Goal: Navigation & Orientation: Find specific page/section

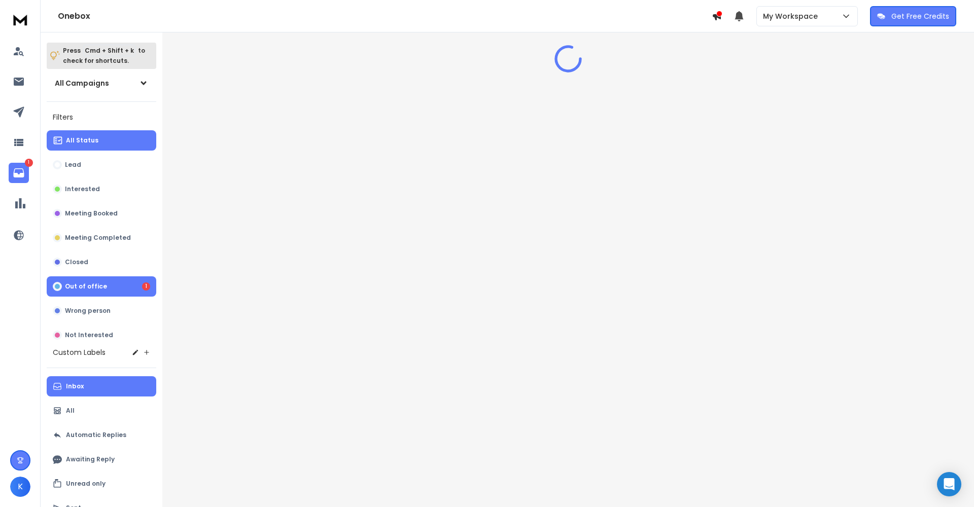
click at [104, 283] on button "Out of office 1" at bounding box center [102, 287] width 110 height 20
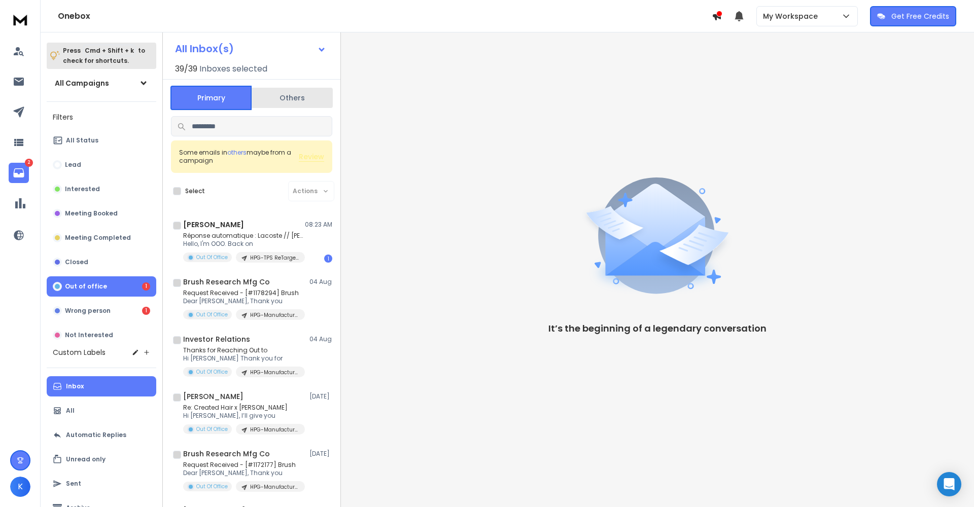
click at [267, 234] on p "Réponse automatique : Lacoste // Hamblin" at bounding box center [244, 236] width 122 height 8
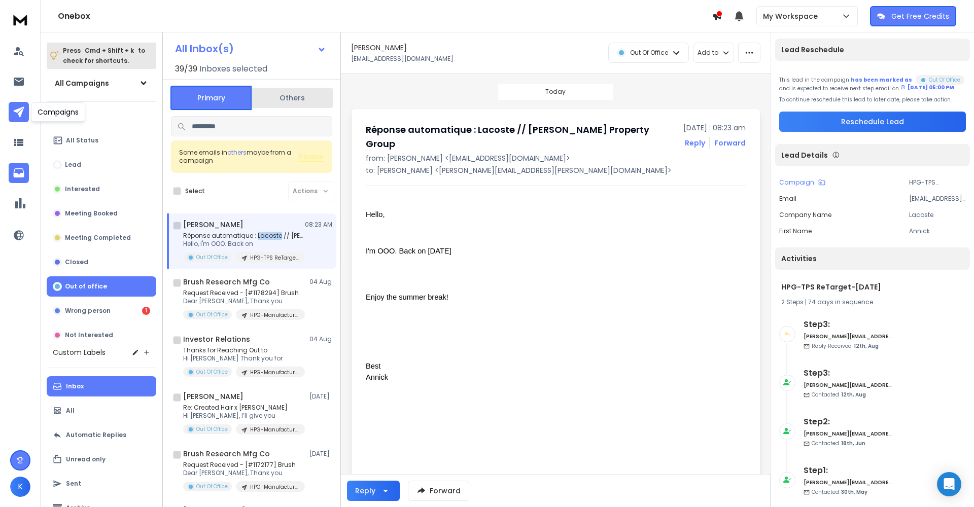
click at [20, 113] on icon at bounding box center [18, 112] width 11 height 11
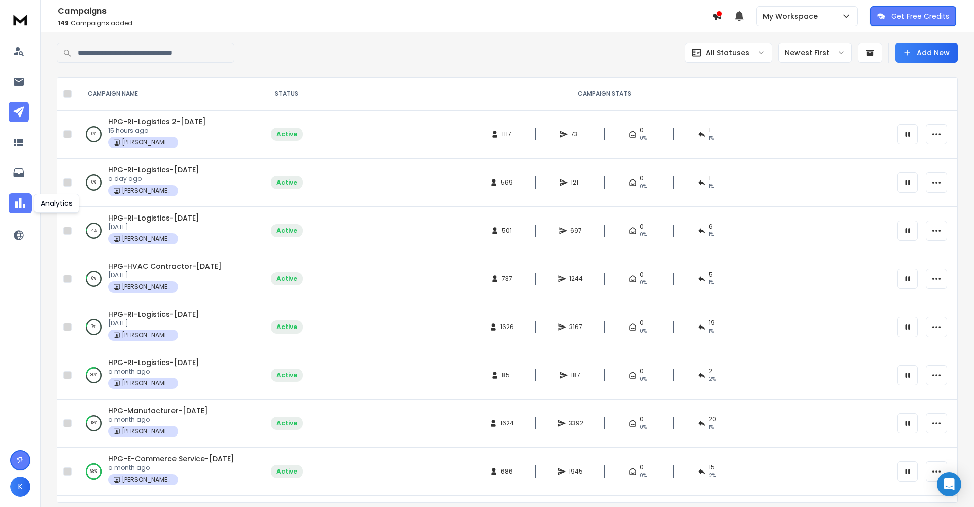
click at [26, 206] on icon at bounding box center [20, 203] width 15 height 15
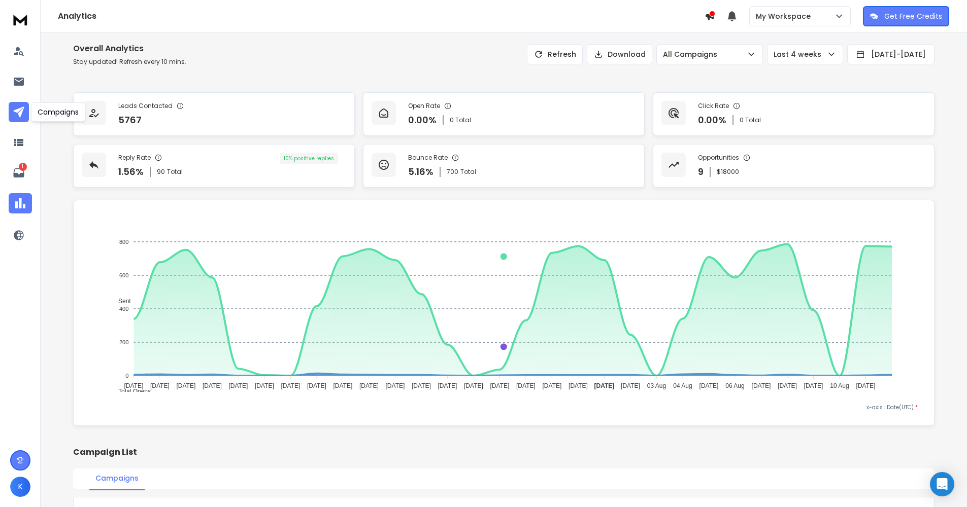
click at [17, 109] on icon at bounding box center [19, 112] width 12 height 12
